Goal: Task Accomplishment & Management: Manage account settings

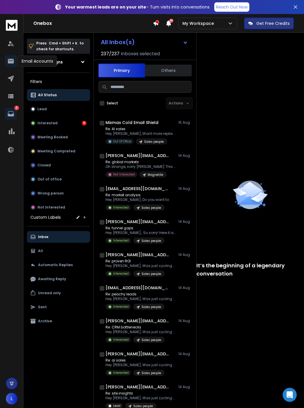
click at [11, 63] on icon at bounding box center [10, 61] width 7 height 7
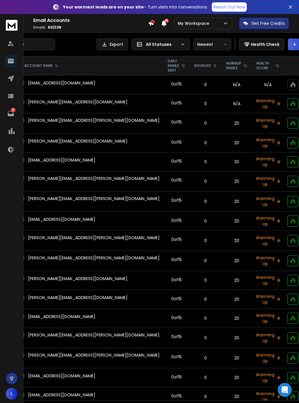
click at [288, 88] on div at bounding box center [293, 84] width 11 height 11
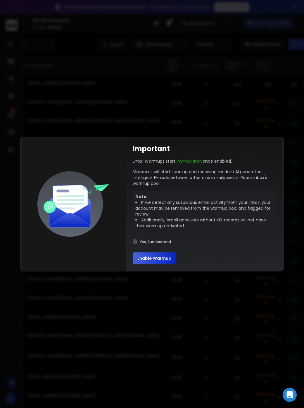
click at [138, 239] on div "Yes, I understand" at bounding box center [152, 241] width 38 height 5
click at [136, 241] on button "Yes, I understand" at bounding box center [135, 241] width 5 height 5
click at [160, 259] on button "Enable Warmup" at bounding box center [154, 258] width 43 height 12
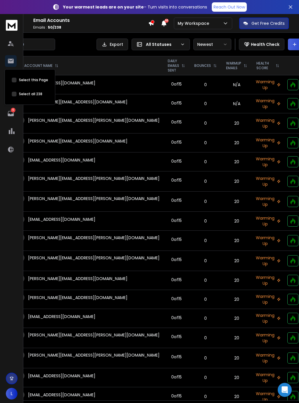
click at [7, 65] on button "Select this Page" at bounding box center [4, 65] width 5 height 5
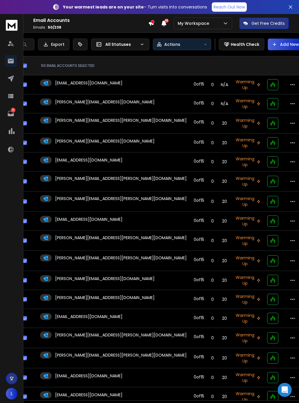
click at [207, 45] on icon "button" at bounding box center [206, 44] width 4 height 5
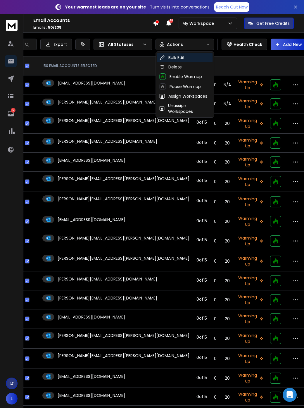
click at [200, 55] on div "Bulk Edit" at bounding box center [185, 57] width 56 height 9
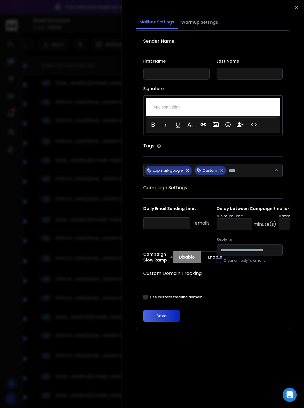
click at [194, 23] on button "Warmup Settings" at bounding box center [200, 22] width 44 height 13
click at [164, 20] on button "Mailbox Settings" at bounding box center [157, 21] width 42 height 13
click at [172, 223] on input "number" at bounding box center [166, 223] width 47 height 12
type input "**"
click at [167, 318] on button "Save" at bounding box center [161, 316] width 37 height 12
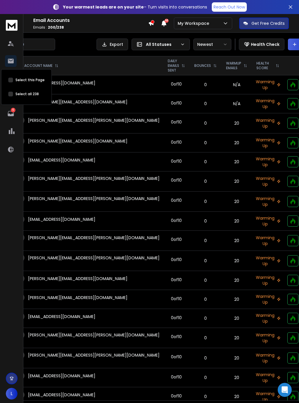
click at [7, 66] on button "Select this Page" at bounding box center [4, 65] width 5 height 5
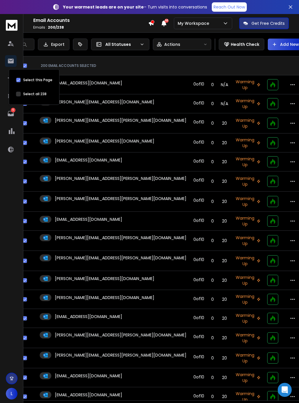
click at [19, 95] on button "Select this Page" at bounding box center [18, 94] width 5 height 5
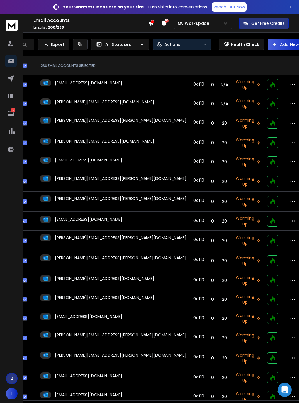
click at [206, 44] on icon "button" at bounding box center [206, 44] width 4 height 5
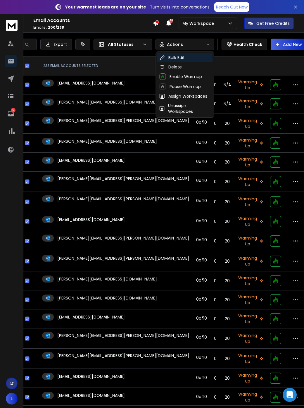
click at [191, 56] on div "Bulk Edit" at bounding box center [185, 57] width 56 height 9
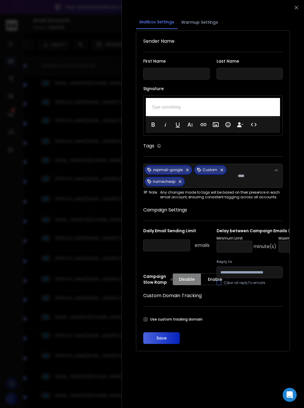
click at [156, 247] on input "number" at bounding box center [166, 245] width 47 height 12
type input "**"
click at [171, 340] on button "Save" at bounding box center [161, 338] width 37 height 12
